Goal: Information Seeking & Learning: Check status

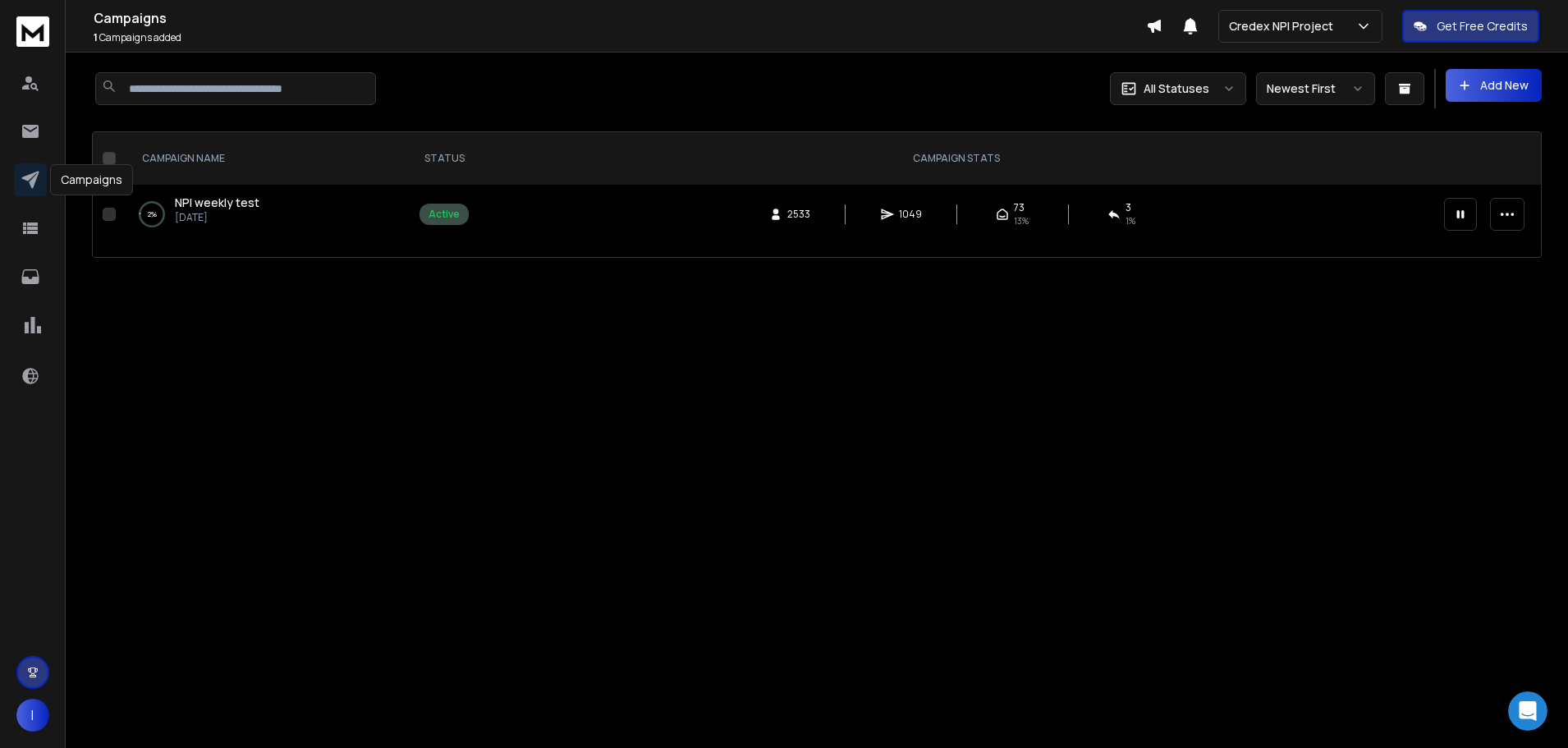
scroll to position [147, 0]
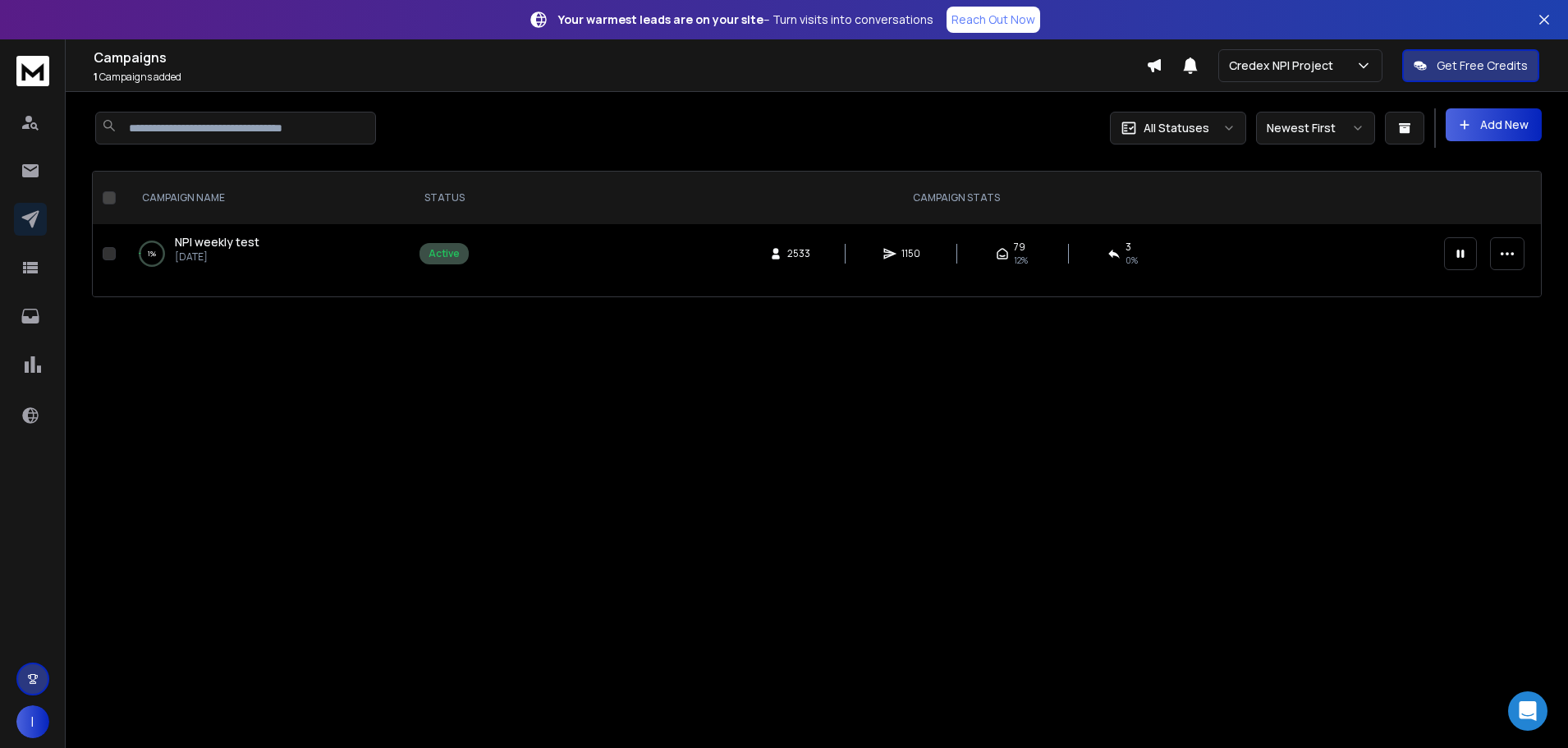
click at [187, 250] on p "[DATE]" at bounding box center [217, 257] width 85 height 13
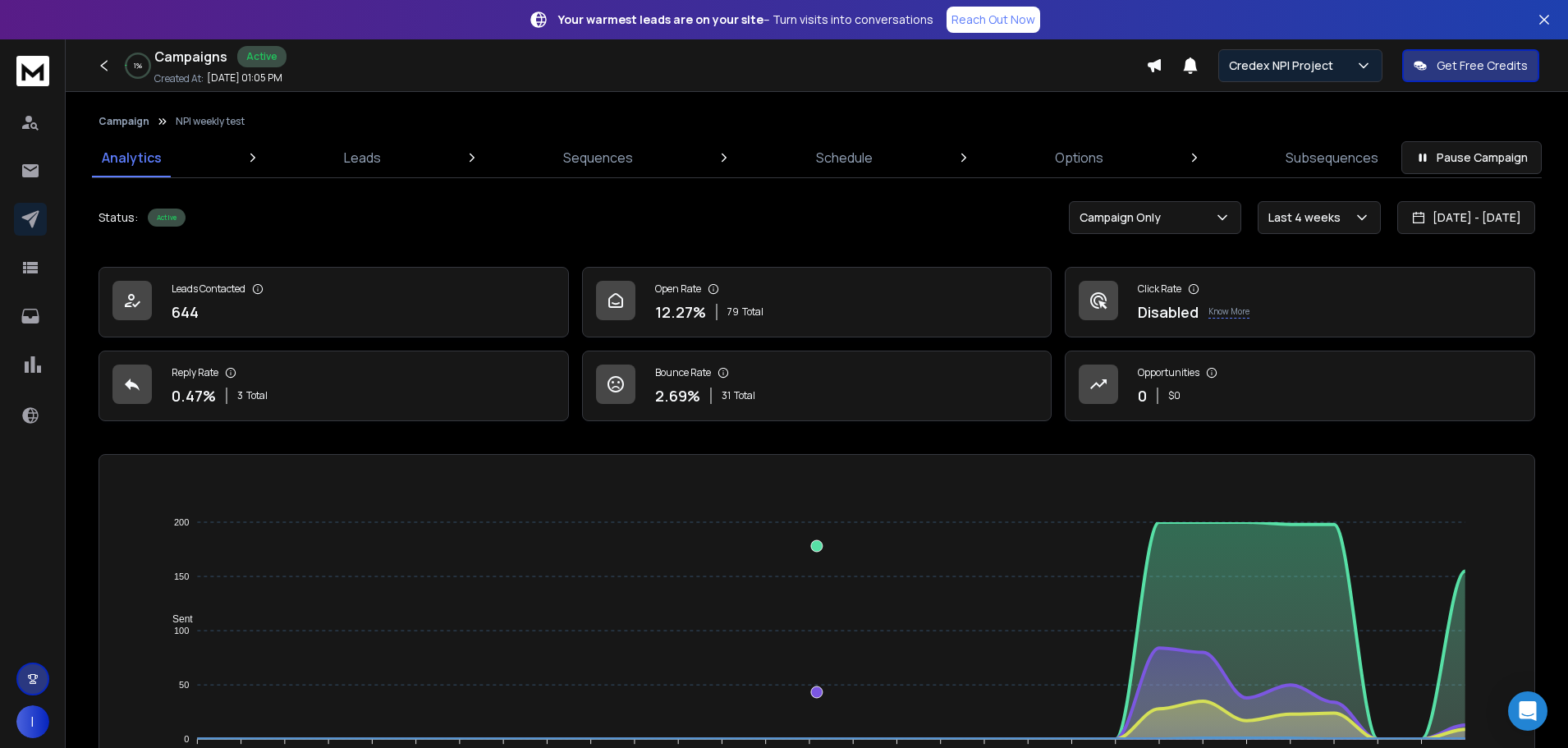
click at [1290, 68] on p "Credex NPI Project" at bounding box center [1284, 66] width 111 height 17
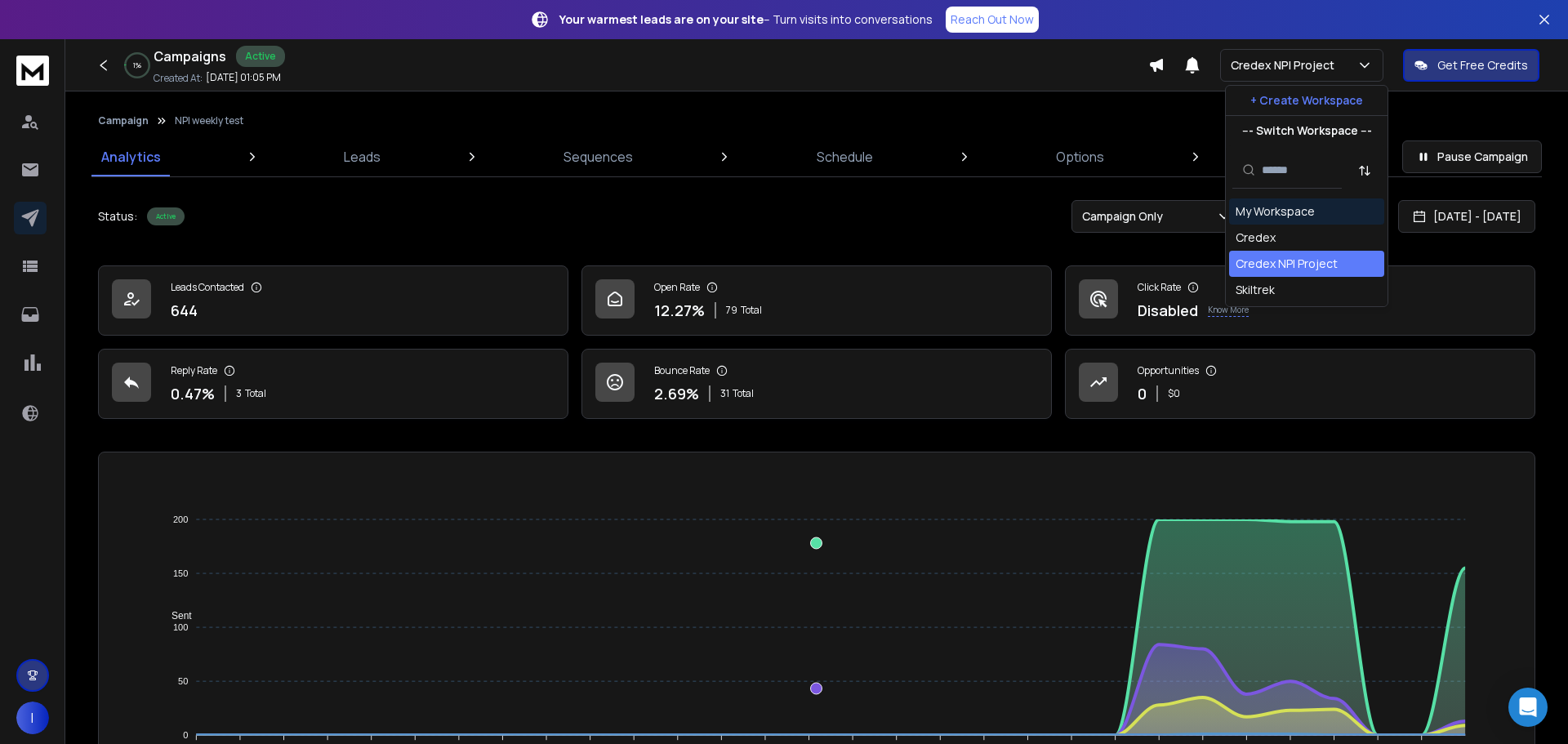
click at [1269, 217] on div "My Workspace" at bounding box center [1275, 211] width 79 height 17
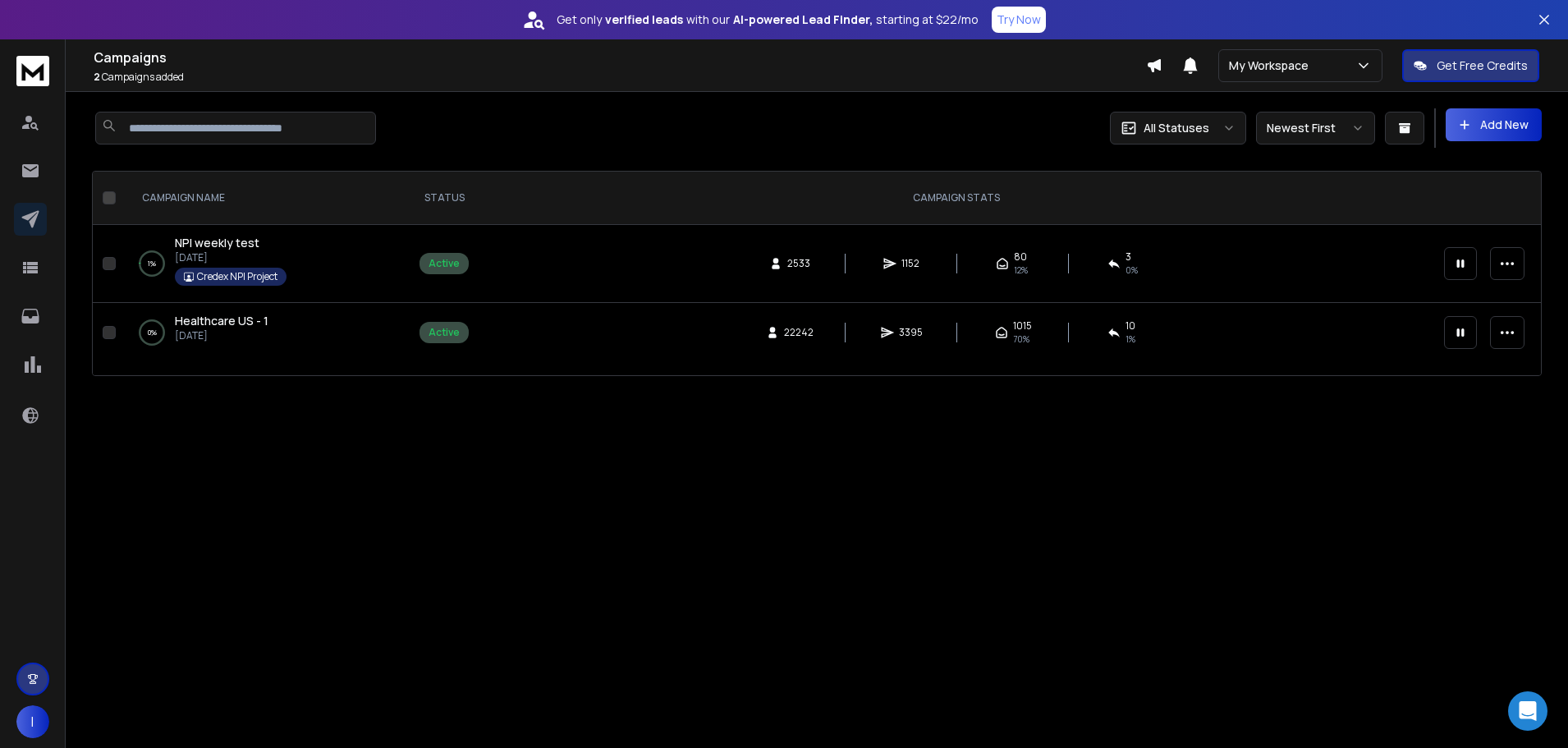
click at [306, 332] on div "0 % Healthcare US - 1 [DATE]" at bounding box center [266, 332] width 255 height 40
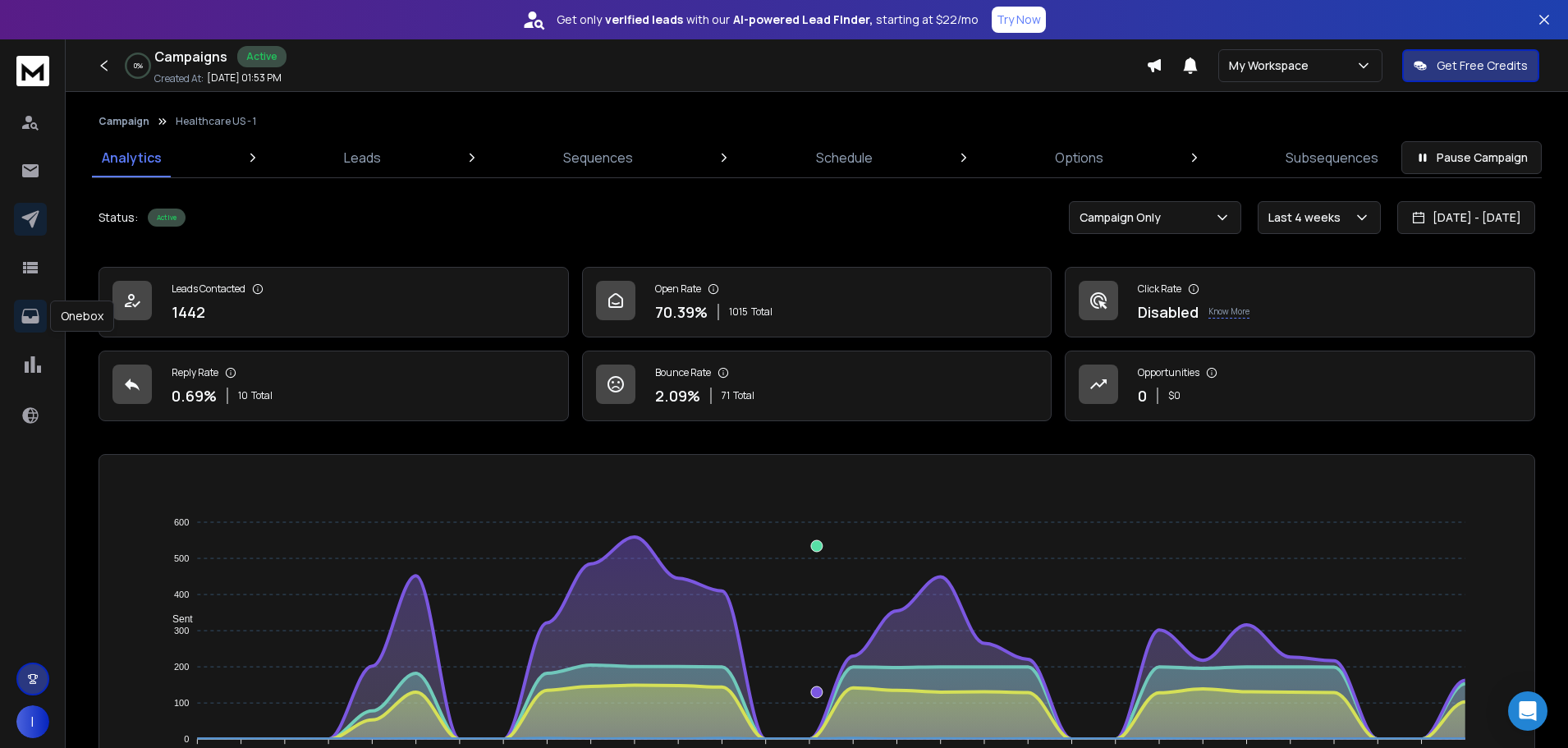
click at [24, 318] on icon at bounding box center [29, 316] width 18 height 15
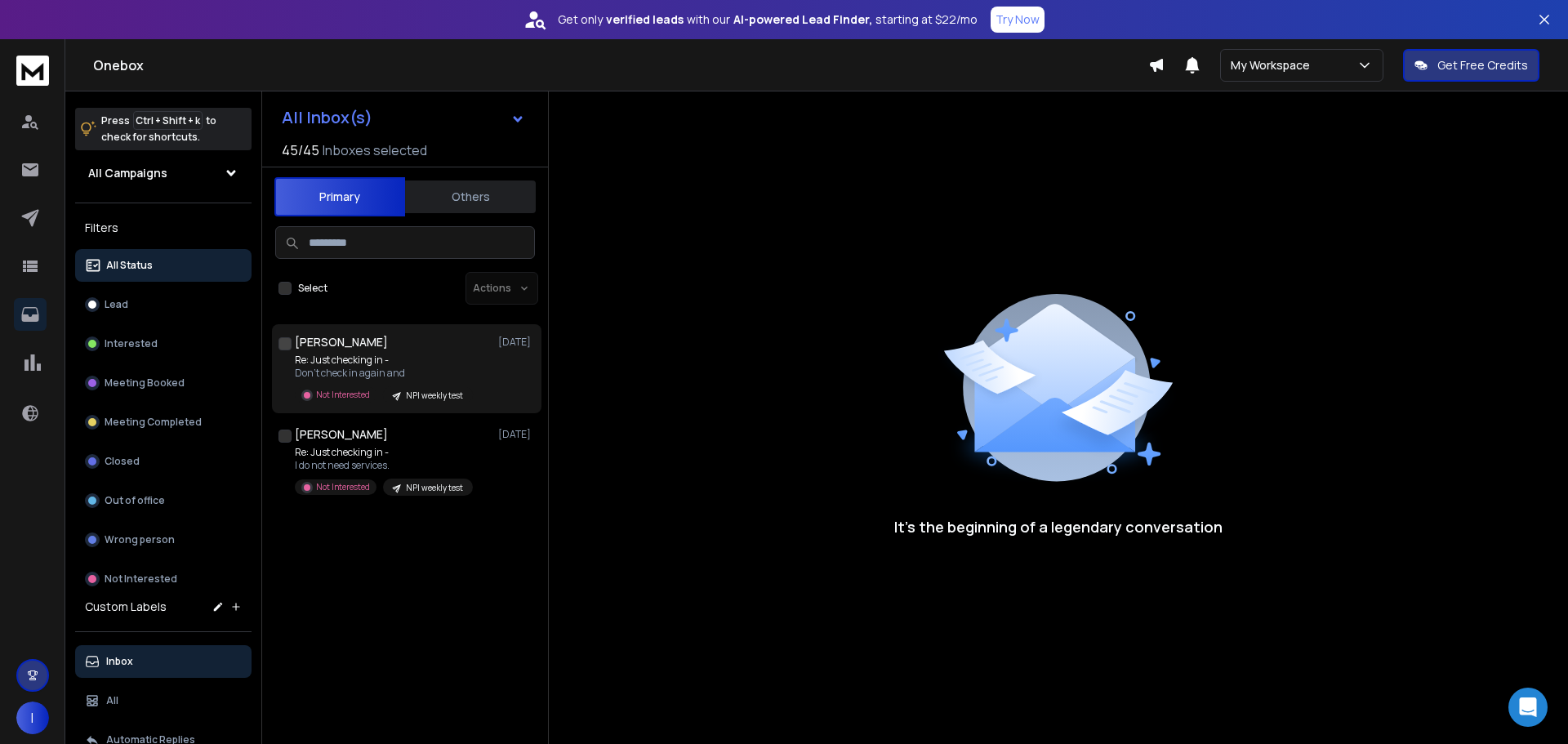
click at [392, 369] on p "Don’t check in again and" at bounding box center [384, 374] width 178 height 13
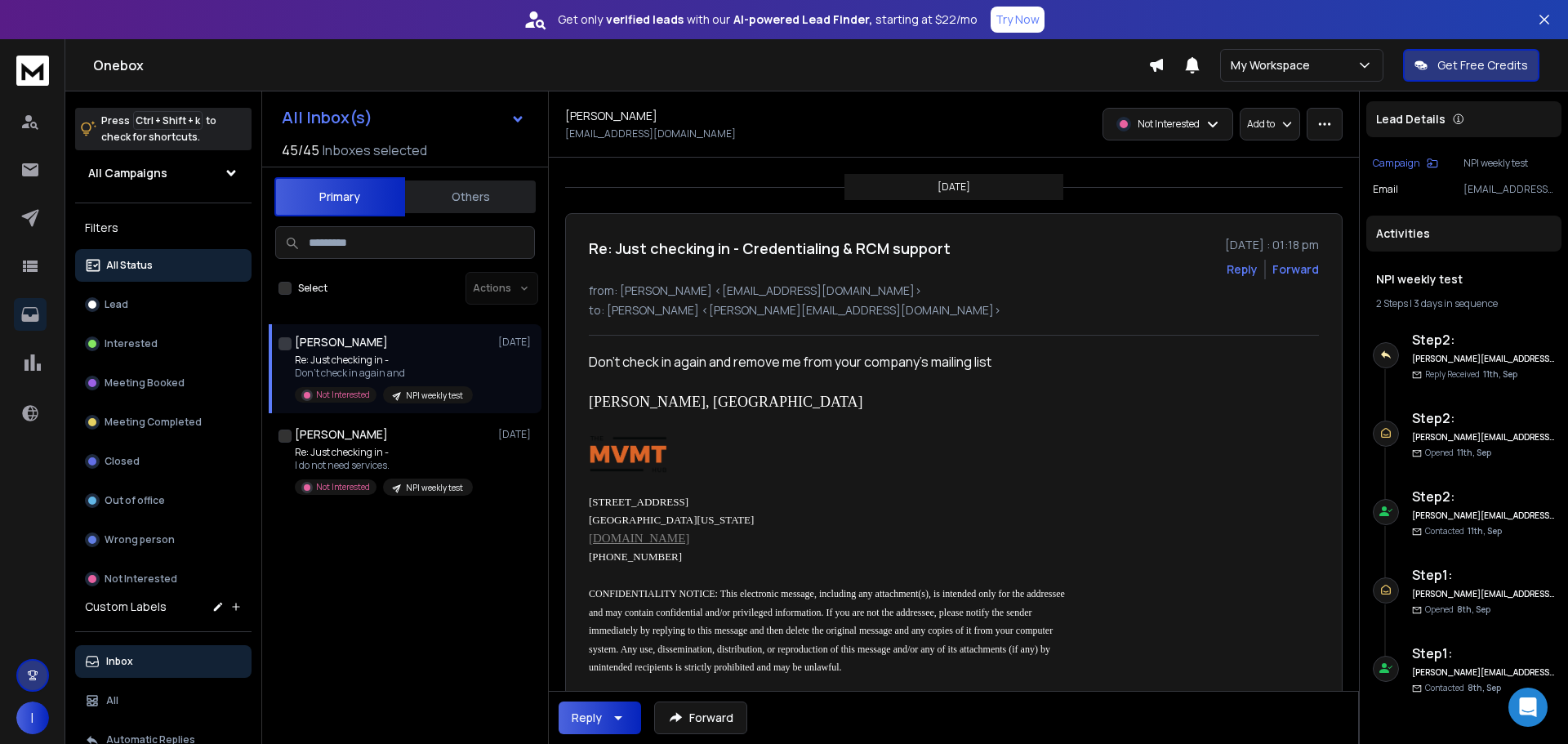
click at [611, 542] on link "[DOMAIN_NAME]" at bounding box center [639, 538] width 100 height 13
click at [28, 171] on icon at bounding box center [30, 170] width 17 height 13
